Goal: Check status

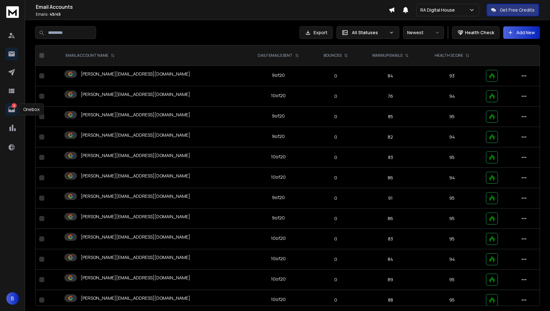
click at [13, 107] on p "9" at bounding box center [14, 105] width 5 height 5
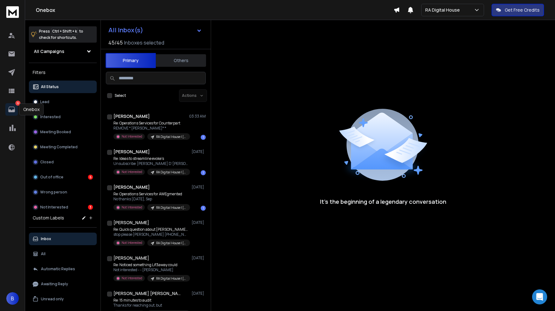
click at [8, 105] on link "9" at bounding box center [11, 109] width 13 height 13
click at [13, 71] on icon at bounding box center [12, 73] width 8 height 8
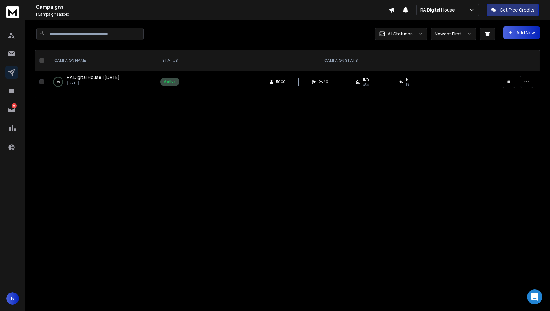
click at [217, 80] on div "5000 2449 1179 78 % 17 1 %" at bounding box center [341, 82] width 308 height 10
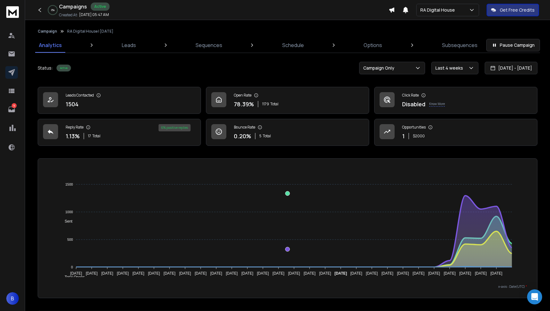
click at [172, 73] on div "Status: Active Pause Campaign Campaign Only Last 4 weeks [DATE] - [DATE]" at bounding box center [288, 68] width 500 height 13
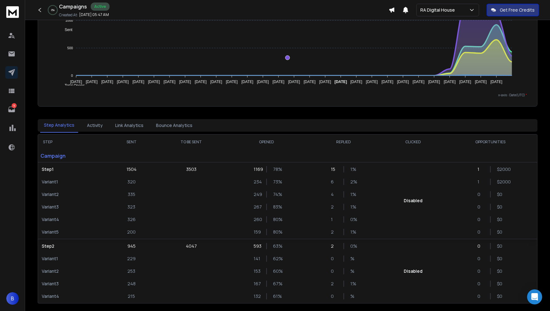
scroll to position [196, 0]
